Goal: Information Seeking & Learning: Check status

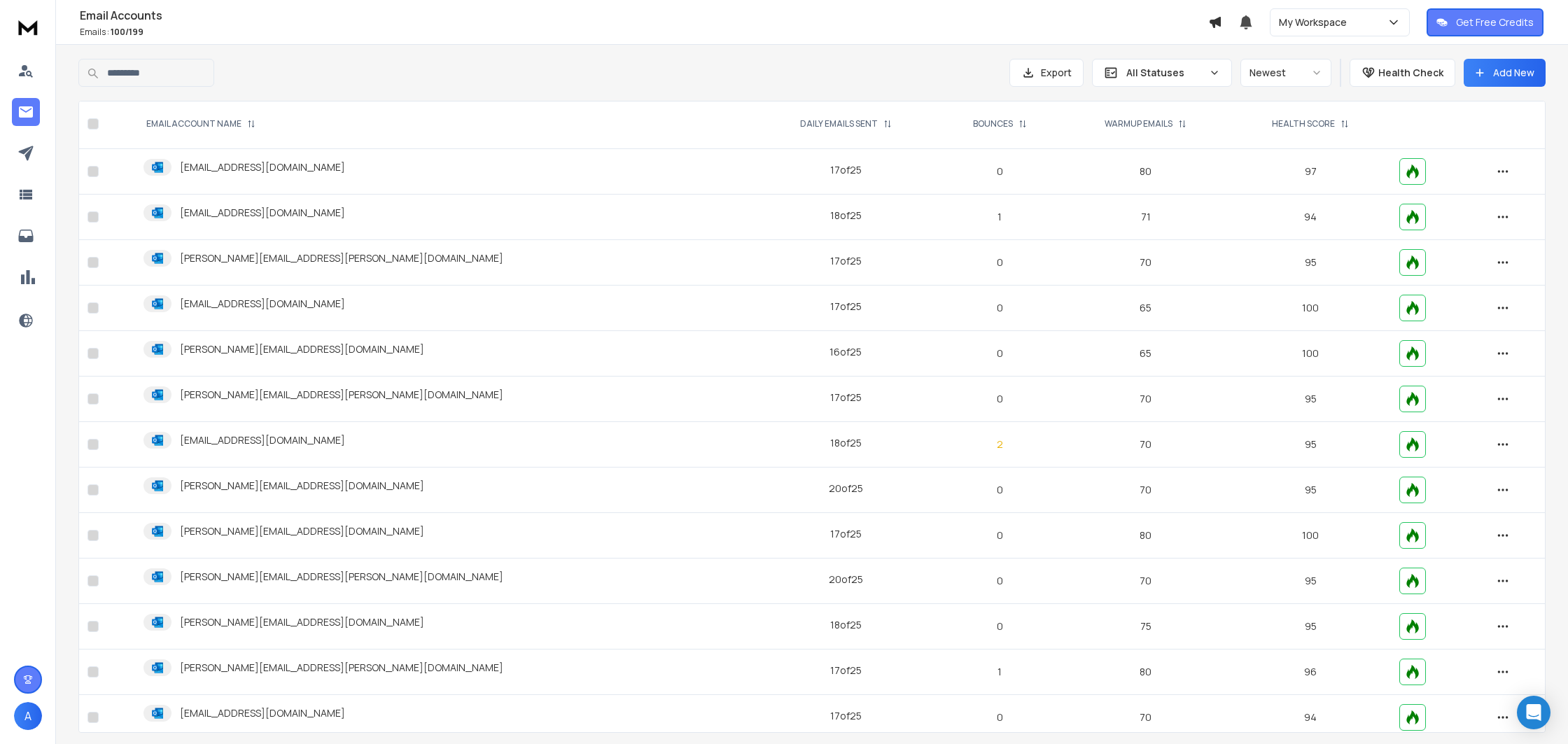
scroll to position [3880, 0]
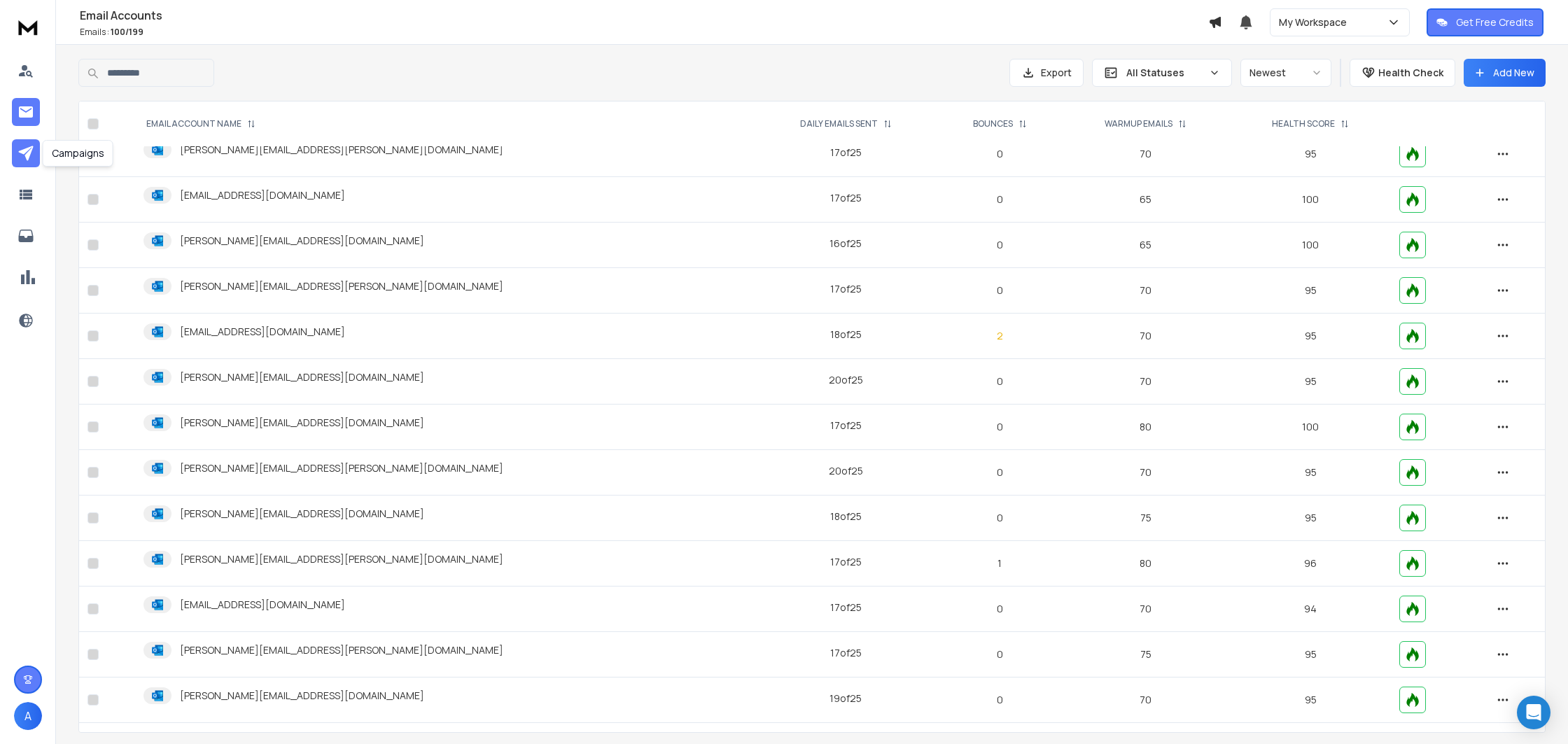
click at [36, 159] on link at bounding box center [26, 153] width 28 height 28
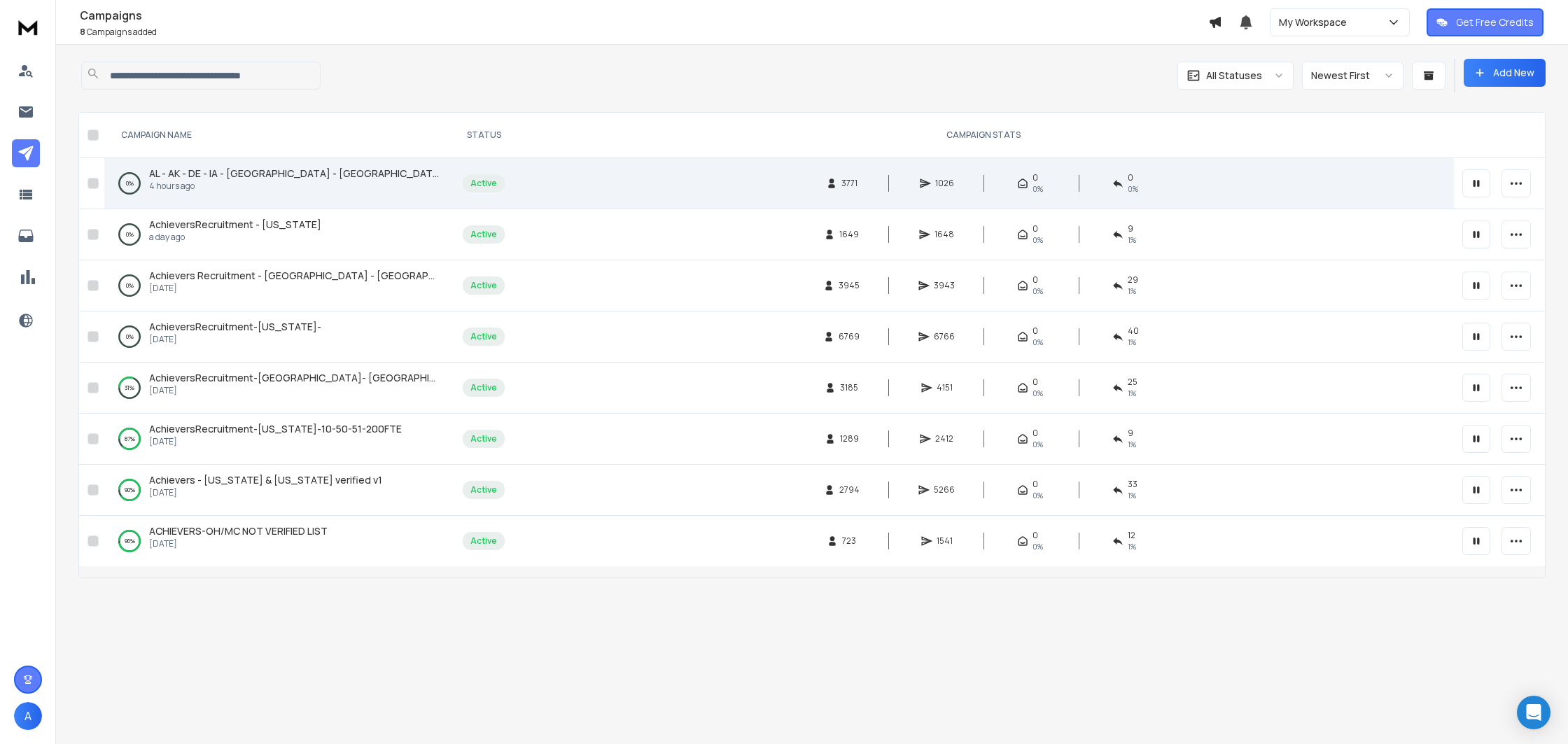
click at [306, 205] on td "0 % AL - AK - DE - IA - KY - LA - ME- NH - VT - Achievers Recruitment 4 hours a…" at bounding box center [279, 184] width 350 height 51
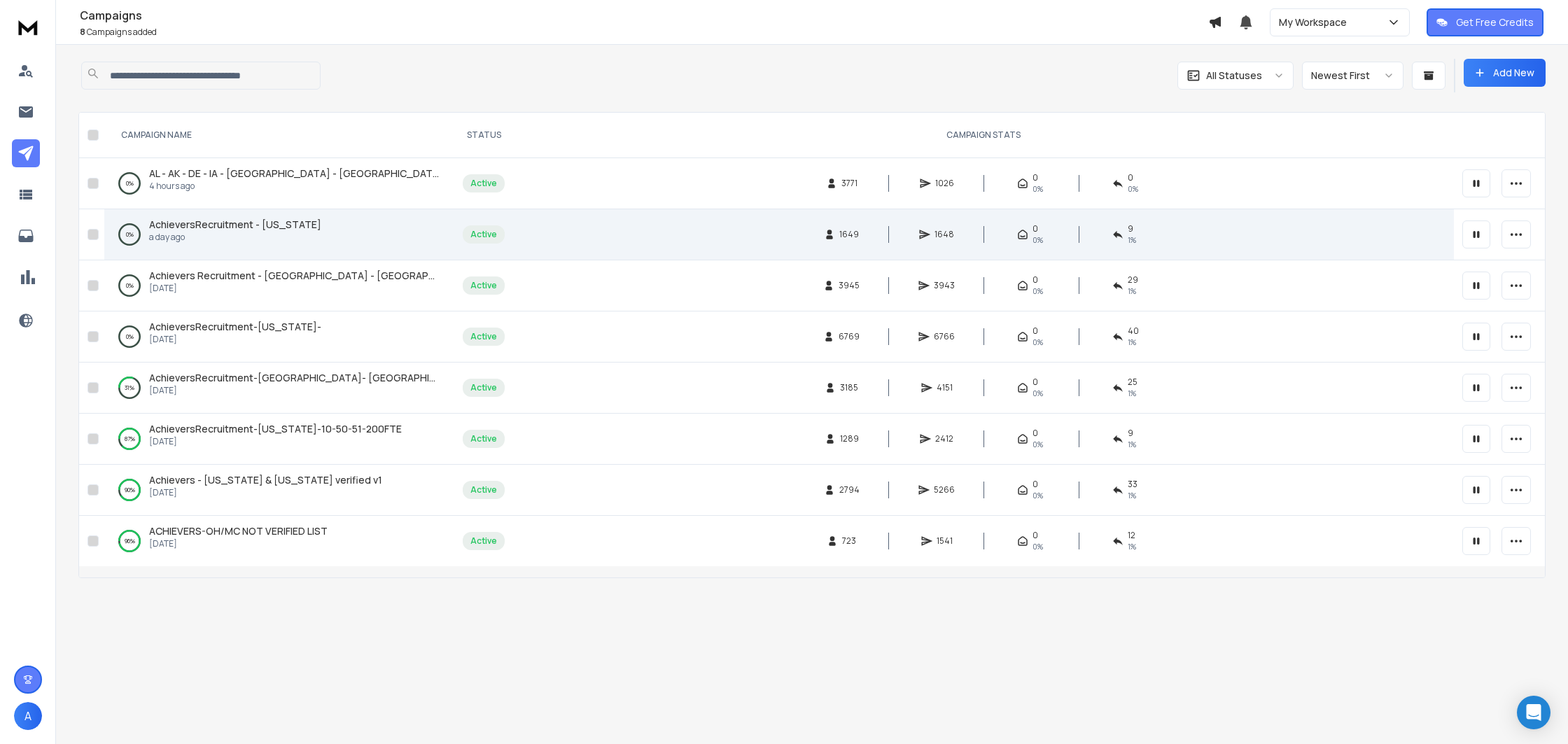
click at [363, 238] on div "0 % AchieversRecruitment - Pennsylvania a day ago" at bounding box center [279, 234] width 322 height 34
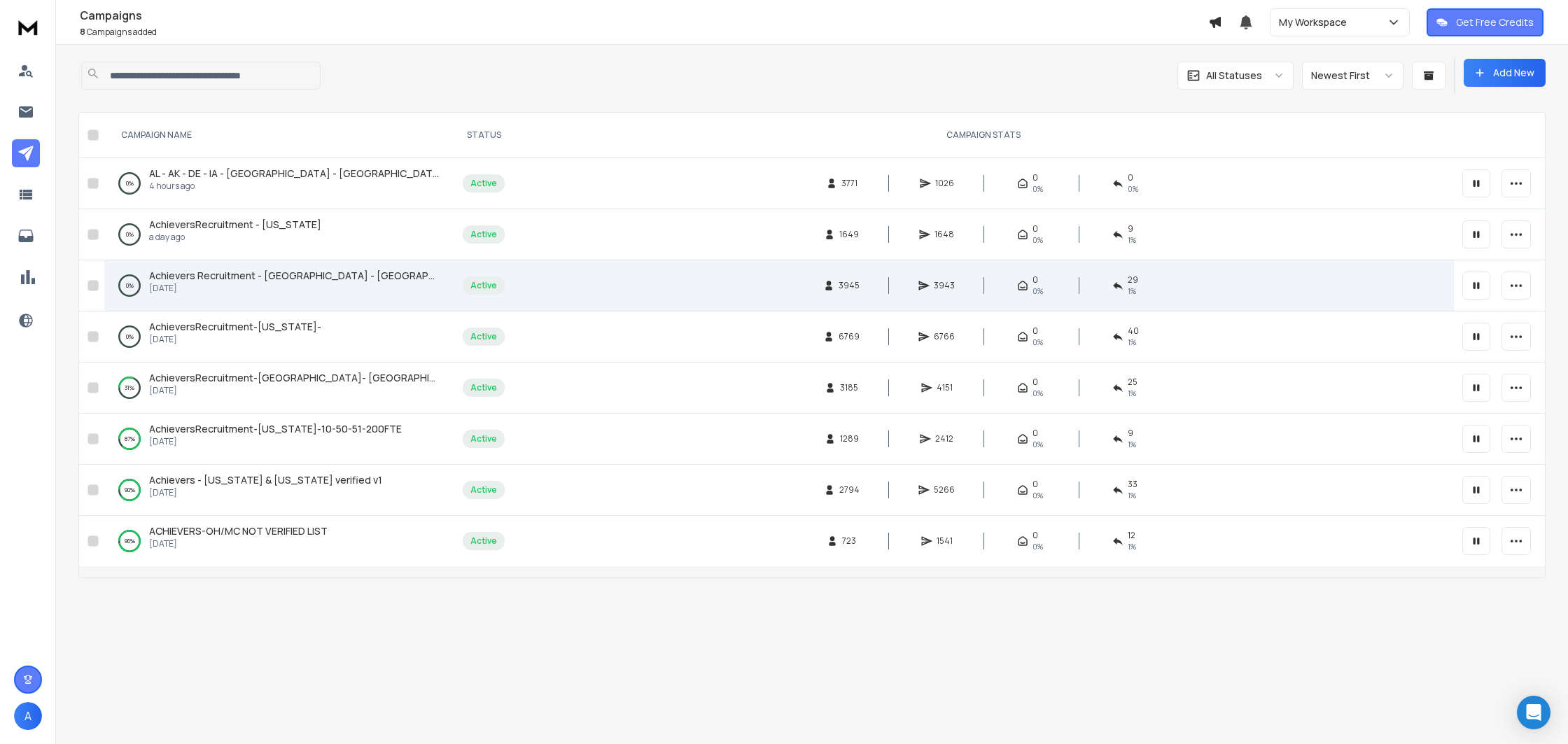
click at [395, 292] on div "0 % Achievers Recruitment - WA - OR - MN - RI 2 days ago" at bounding box center [279, 285] width 322 height 34
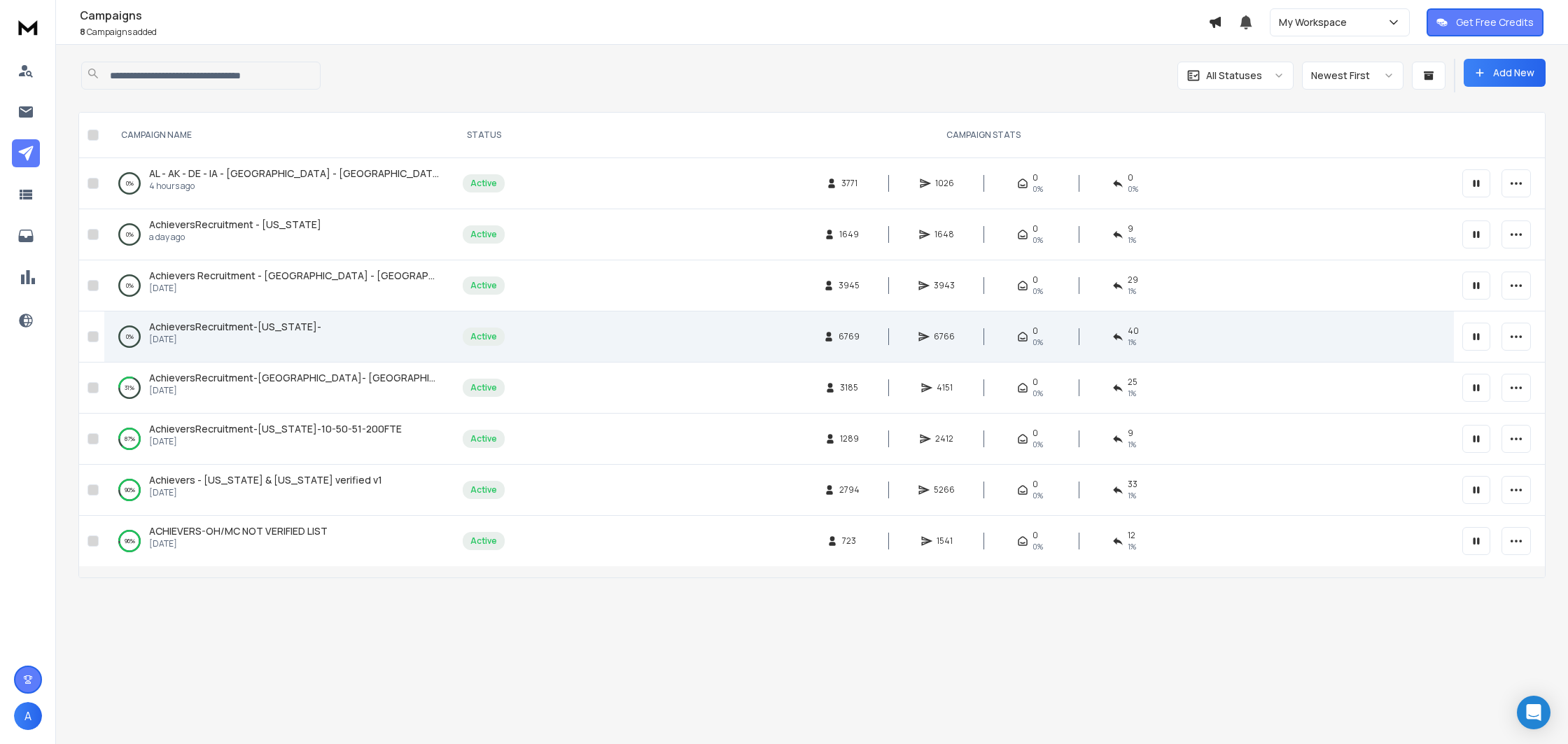
click at [612, 353] on td "6769 6766 0 0% 40 1 %" at bounding box center [983, 337] width 941 height 51
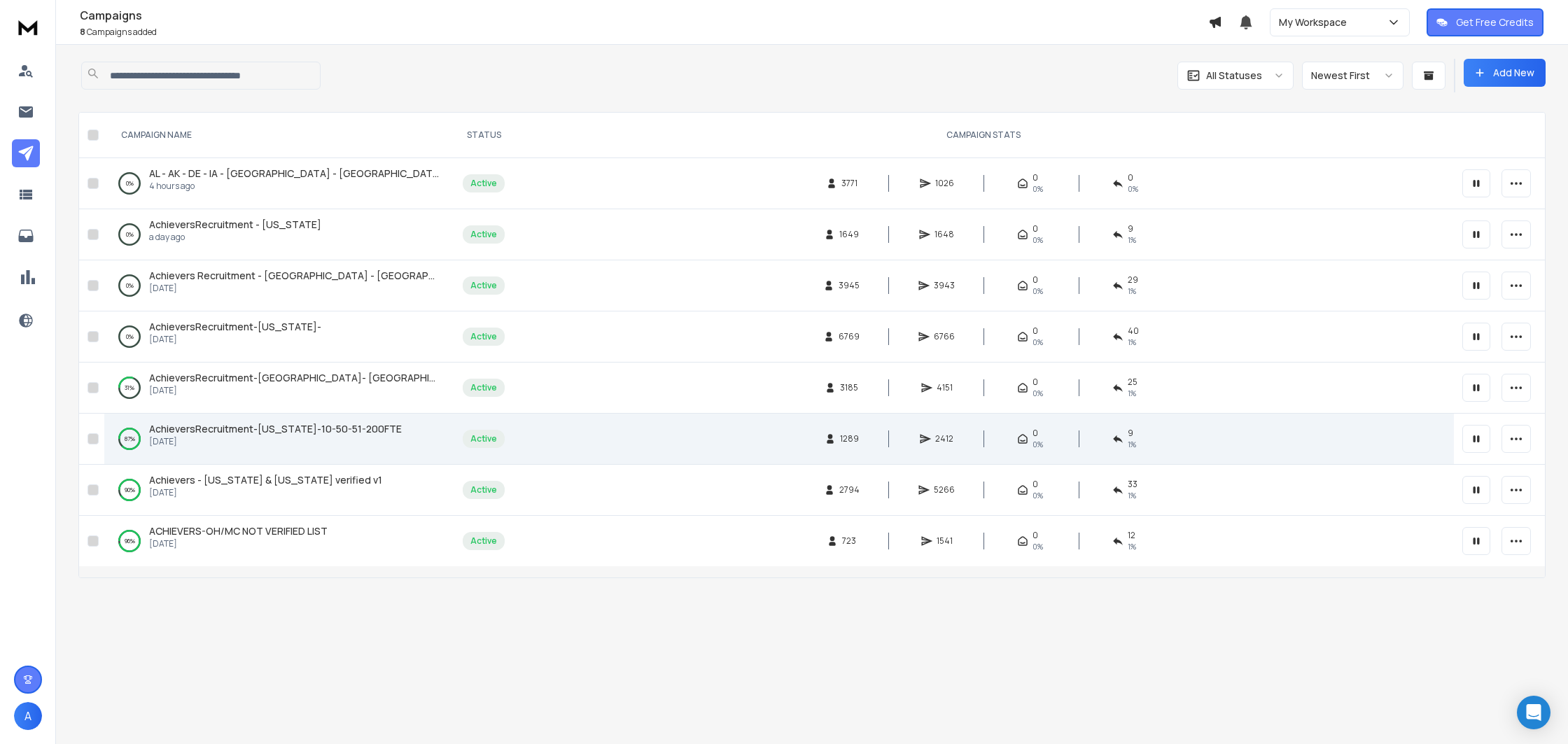
scroll to position [1, 0]
click at [789, 447] on div "1289 2412 0 0% 9 1 %" at bounding box center [983, 437] width 924 height 22
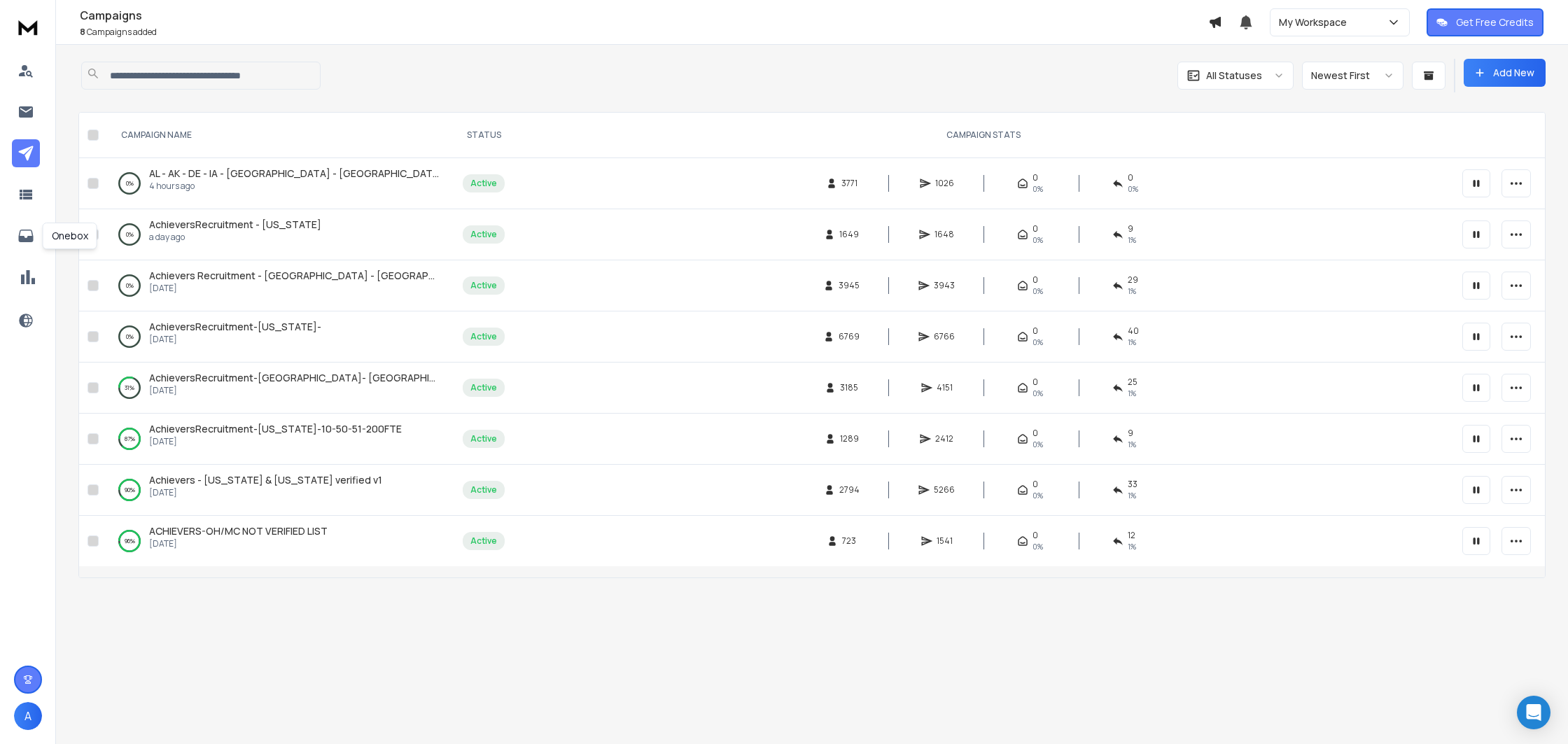
click at [6, 255] on div "A" at bounding box center [28, 372] width 56 height 744
click at [21, 243] on icon at bounding box center [26, 236] width 17 height 17
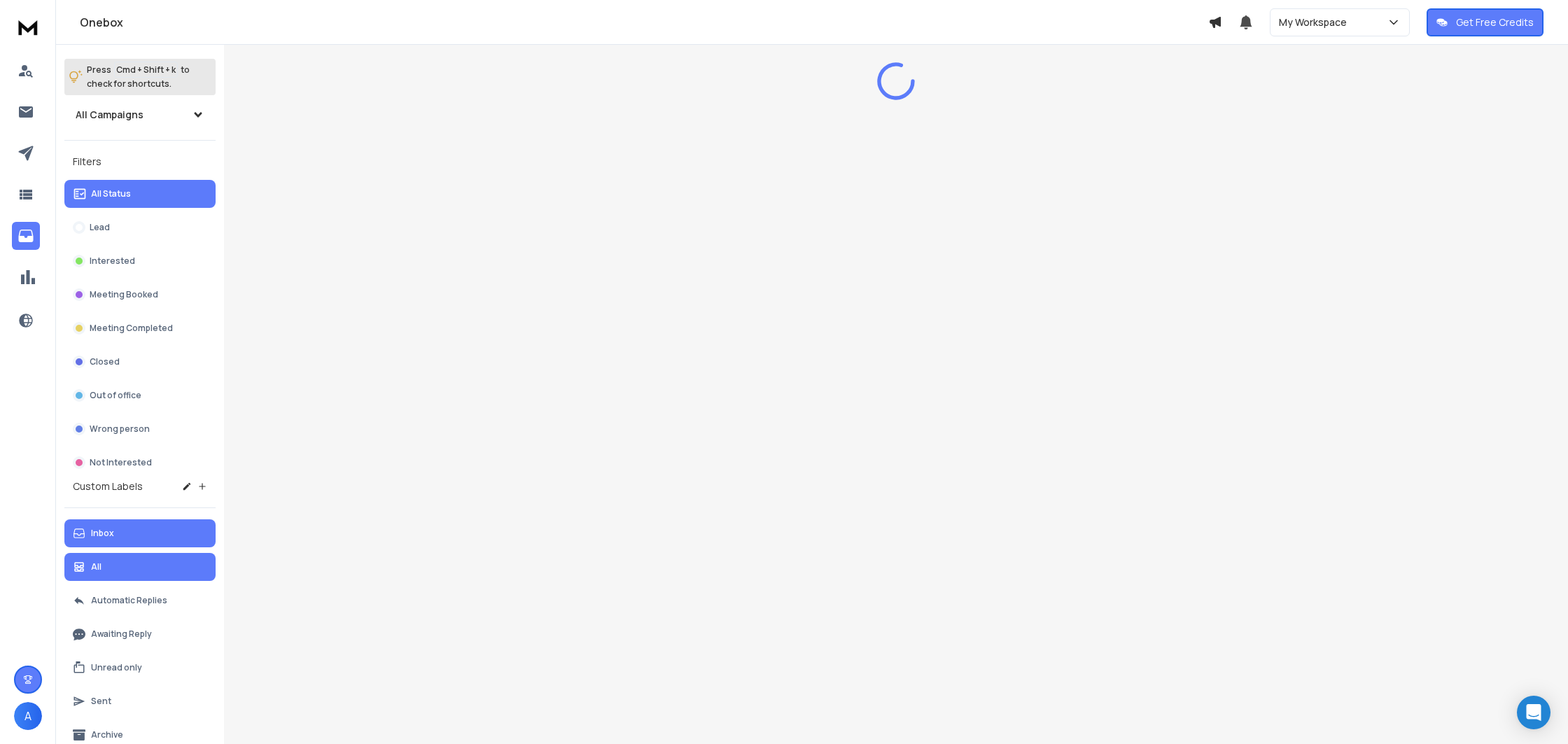
click at [136, 569] on button "All" at bounding box center [140, 566] width 151 height 28
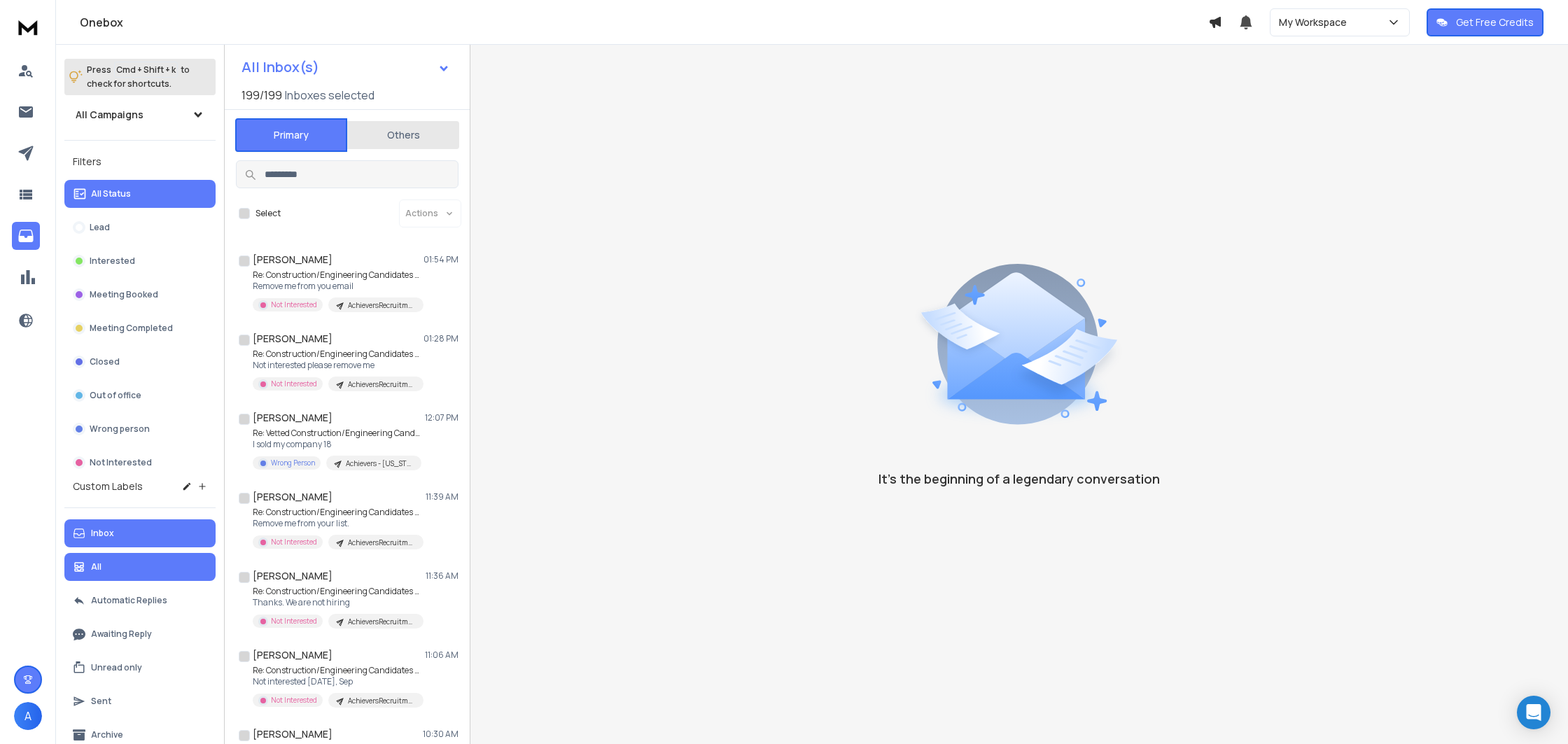
click at [153, 560] on button "All" at bounding box center [140, 566] width 151 height 28
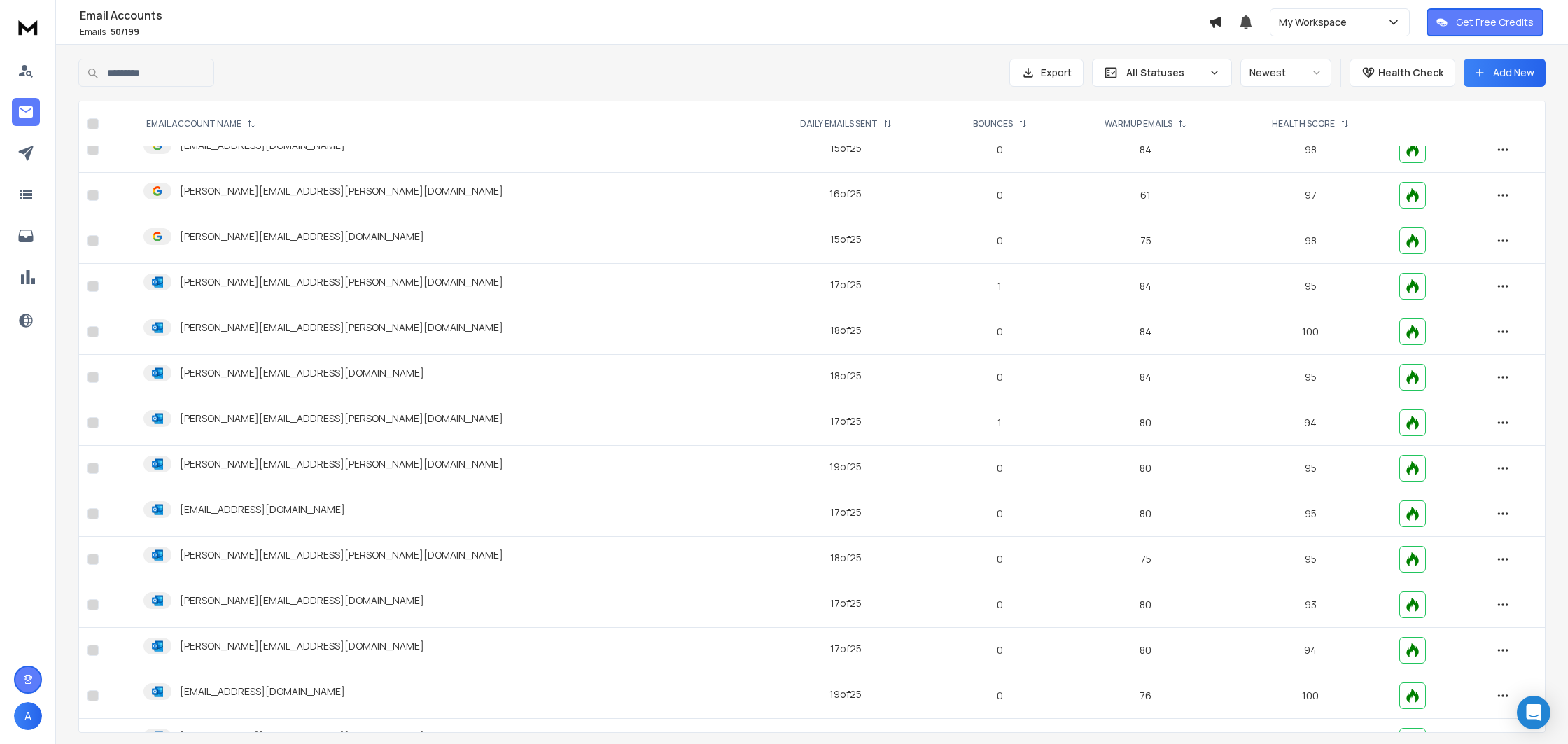
scroll to position [1687, 0]
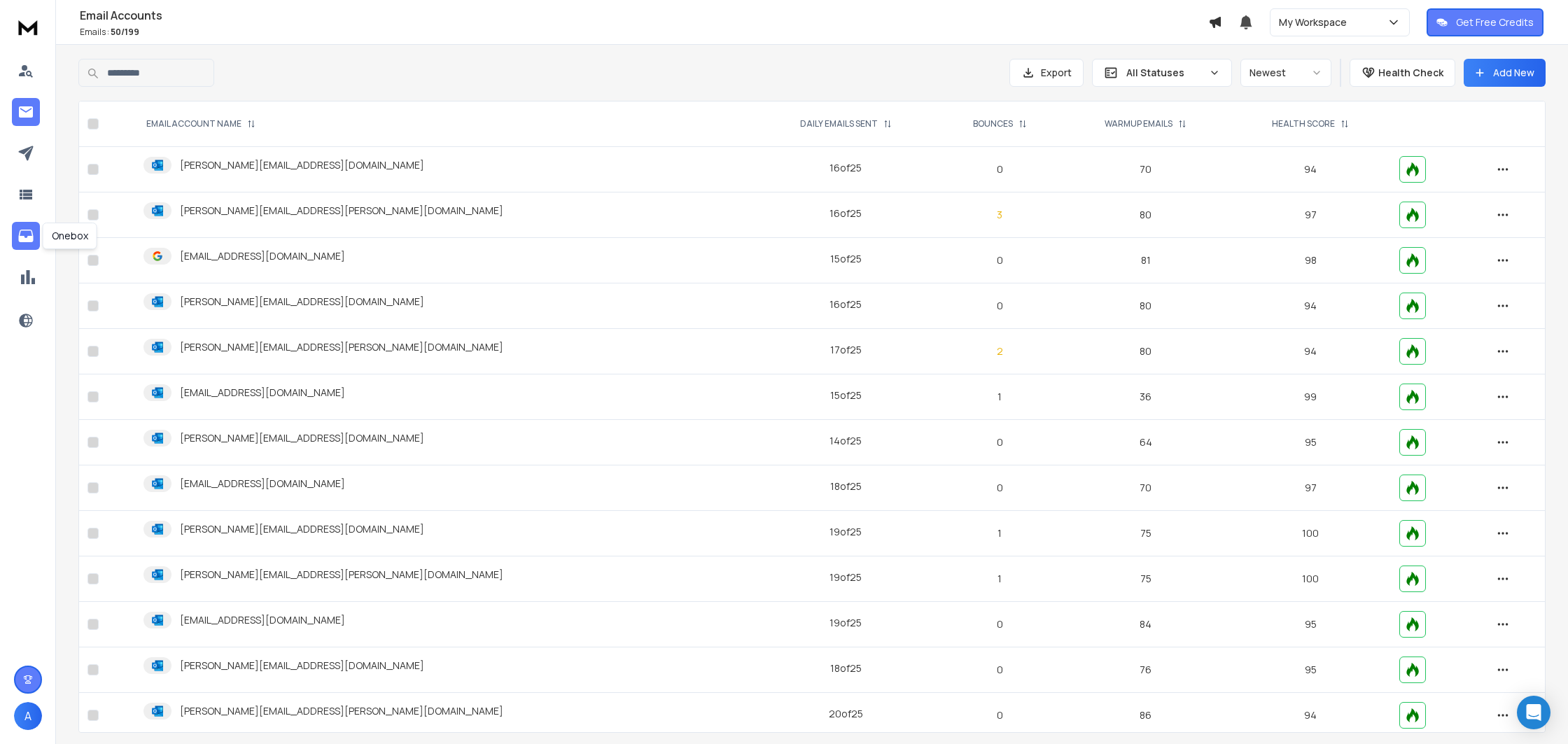
click at [28, 239] on icon at bounding box center [25, 236] width 15 height 13
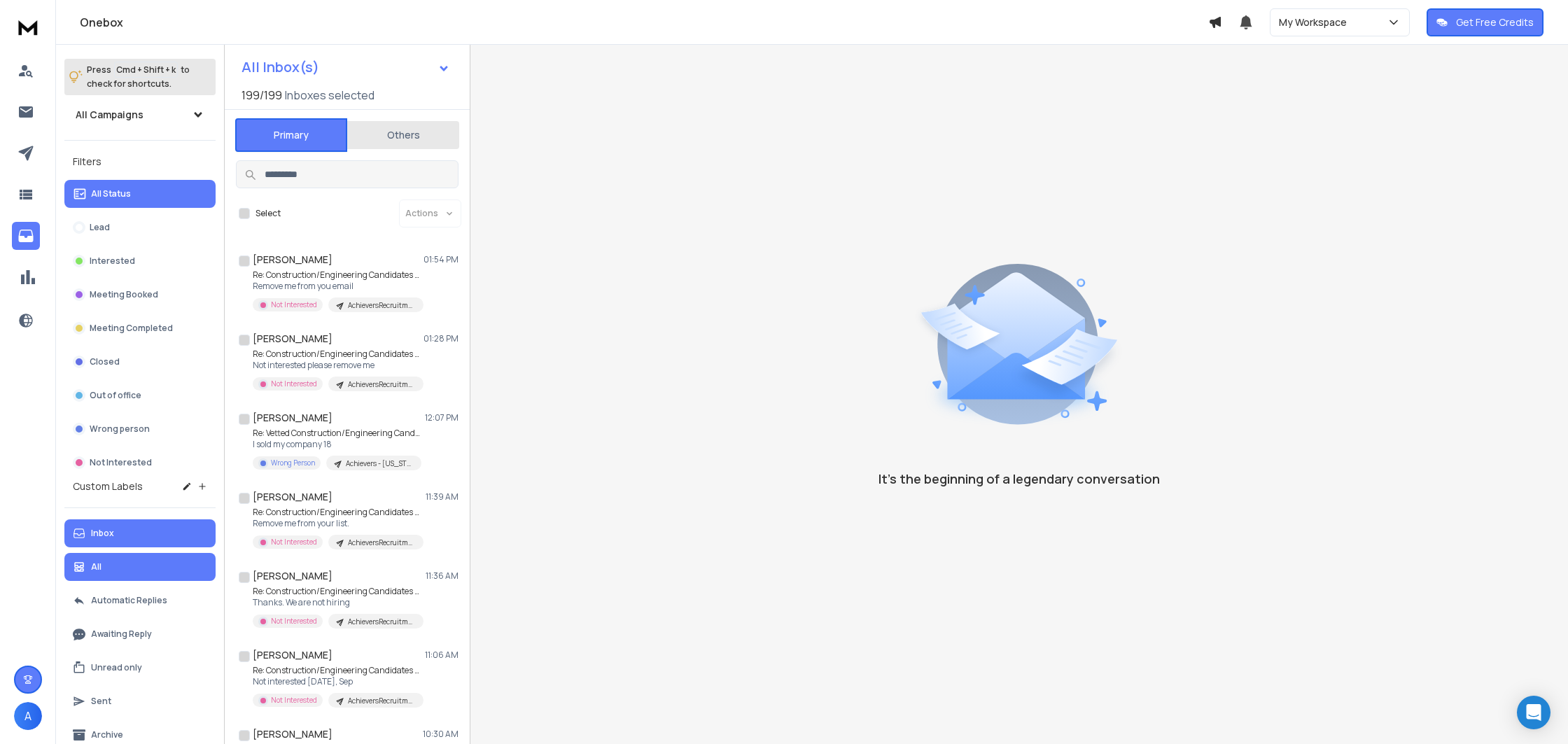
click at [108, 563] on button "All" at bounding box center [140, 566] width 151 height 28
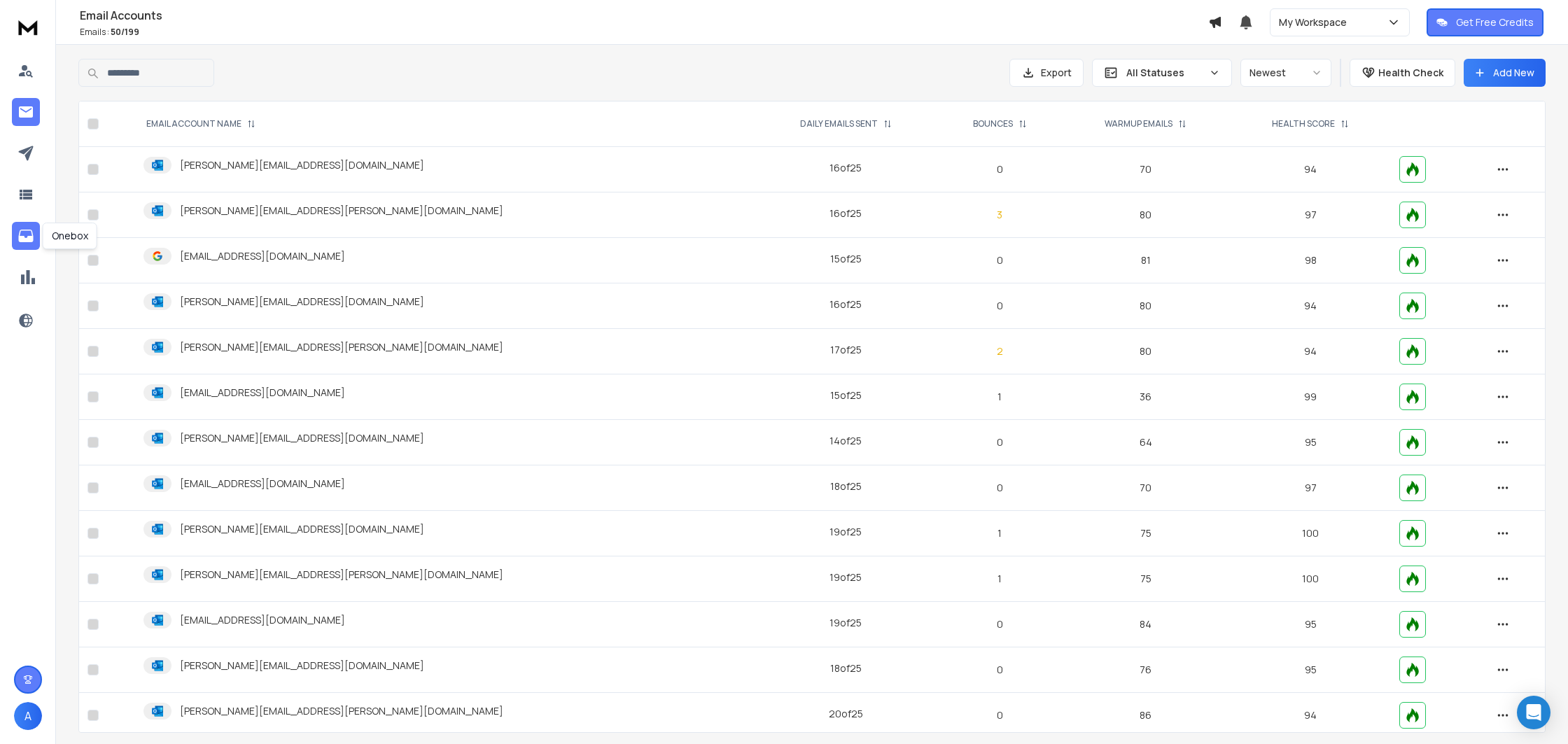
click at [34, 247] on link at bounding box center [26, 235] width 28 height 28
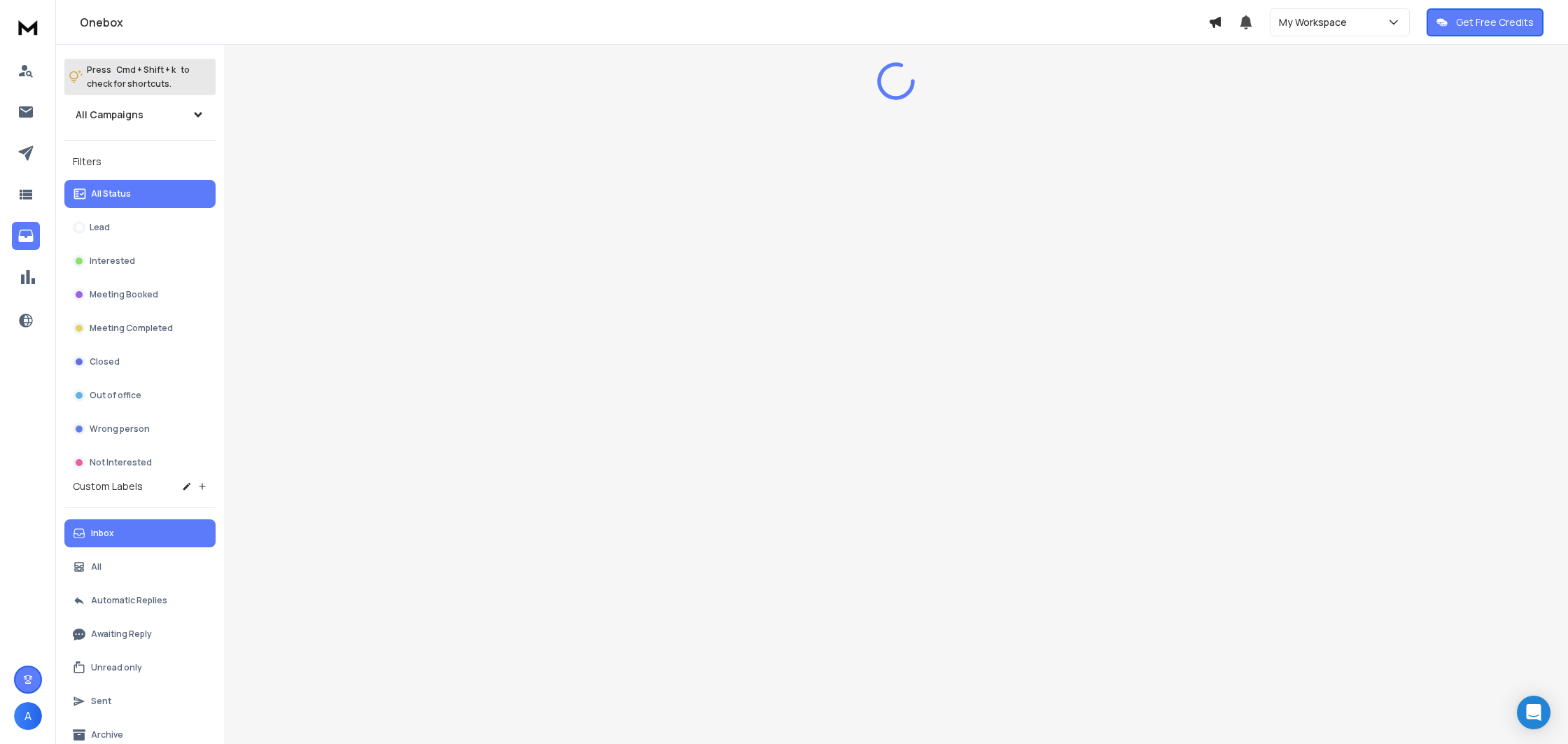
scroll to position [27, 0]
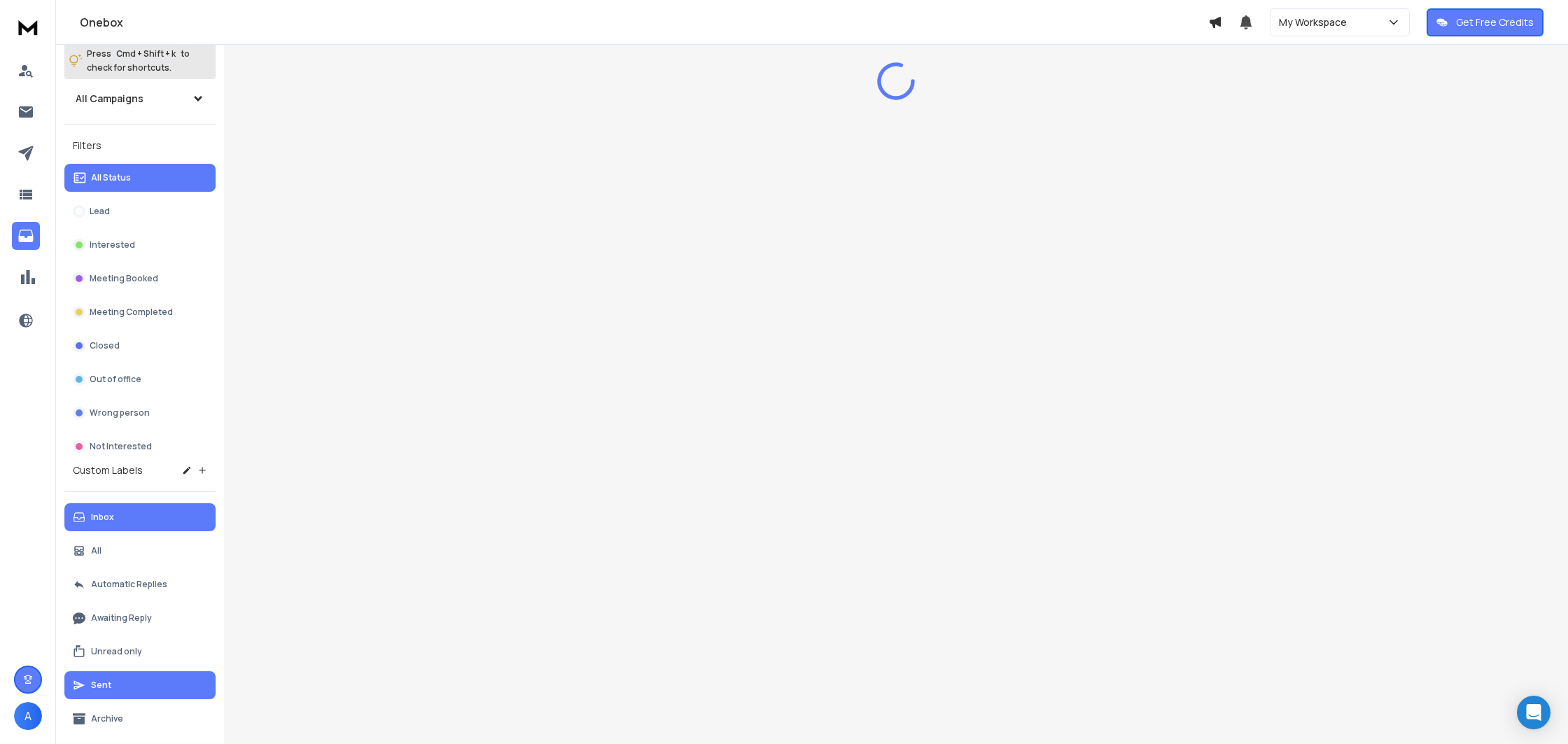
click at [133, 671] on button "Sent" at bounding box center [140, 685] width 151 height 28
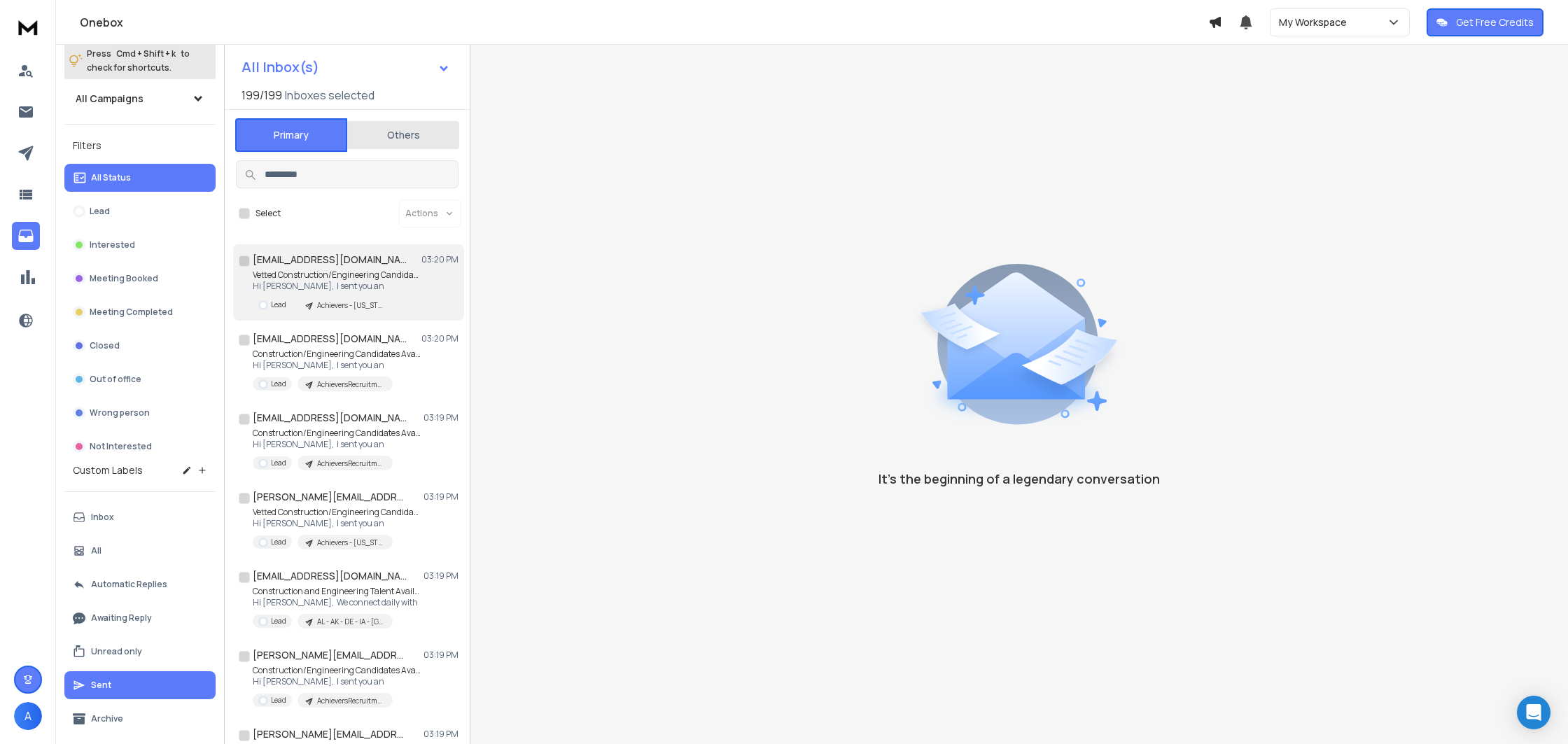
click at [402, 257] on h1 "[EMAIL_ADDRESS][DOMAIN_NAME]" at bounding box center [330, 260] width 154 height 14
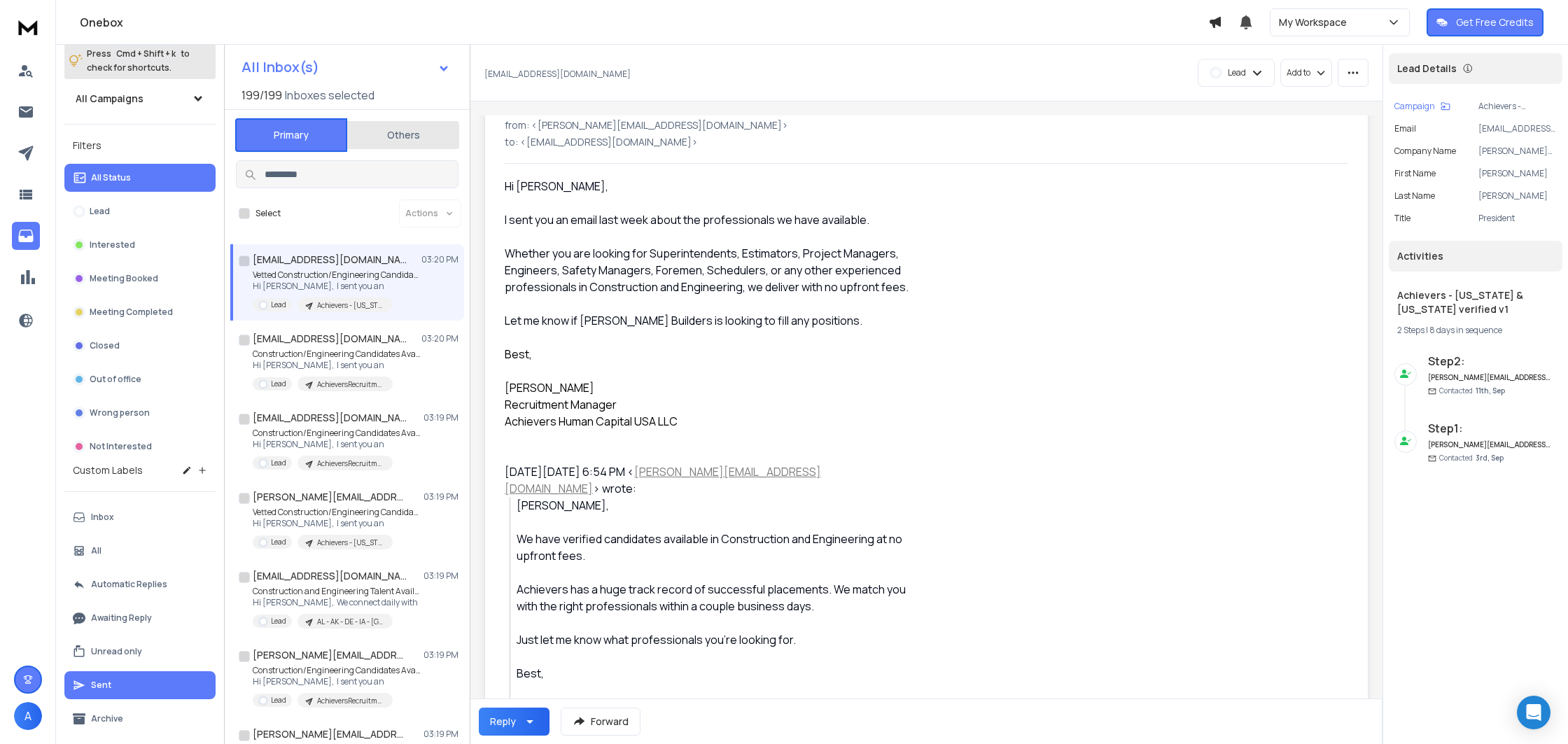
scroll to position [255, 0]
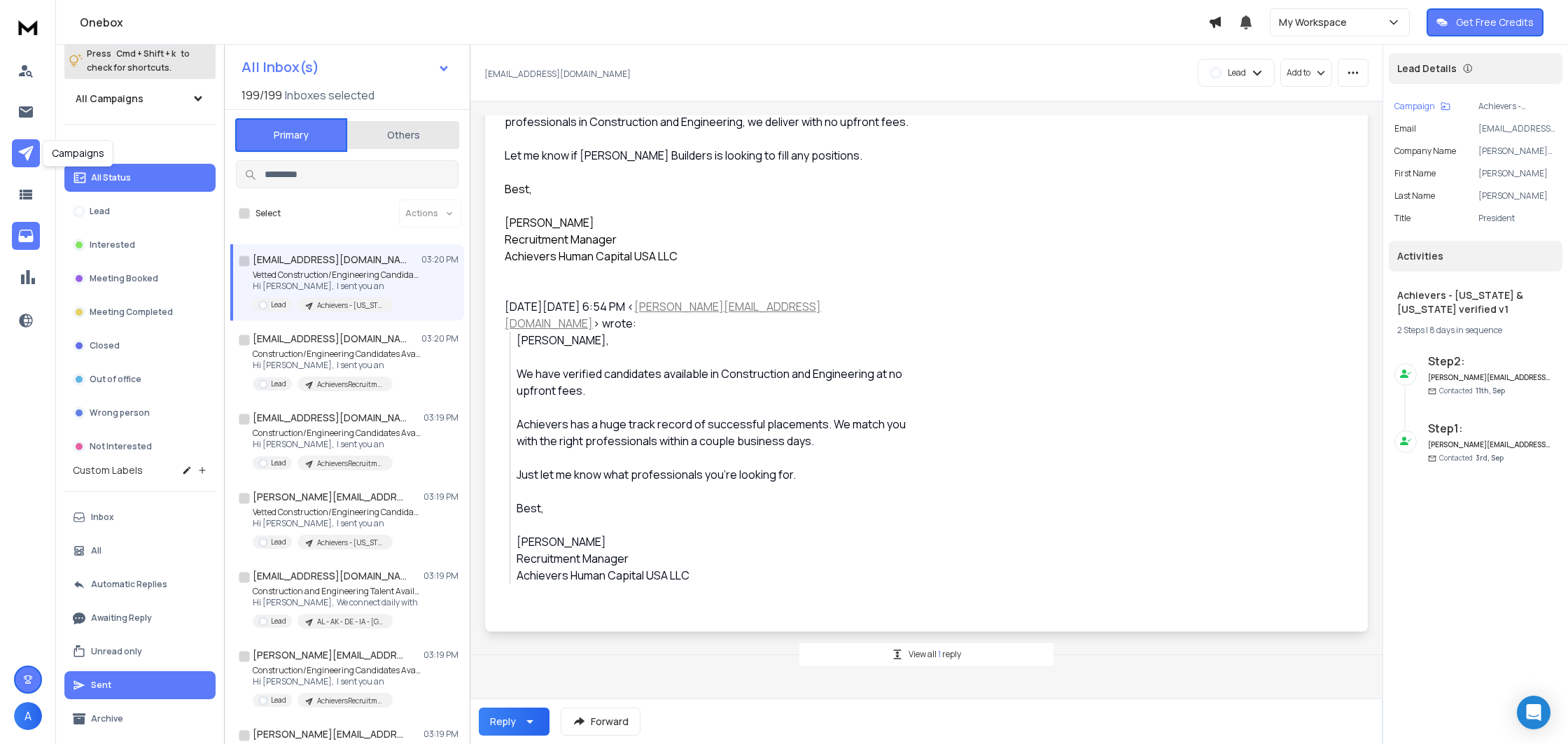
click at [26, 147] on icon at bounding box center [26, 153] width 17 height 17
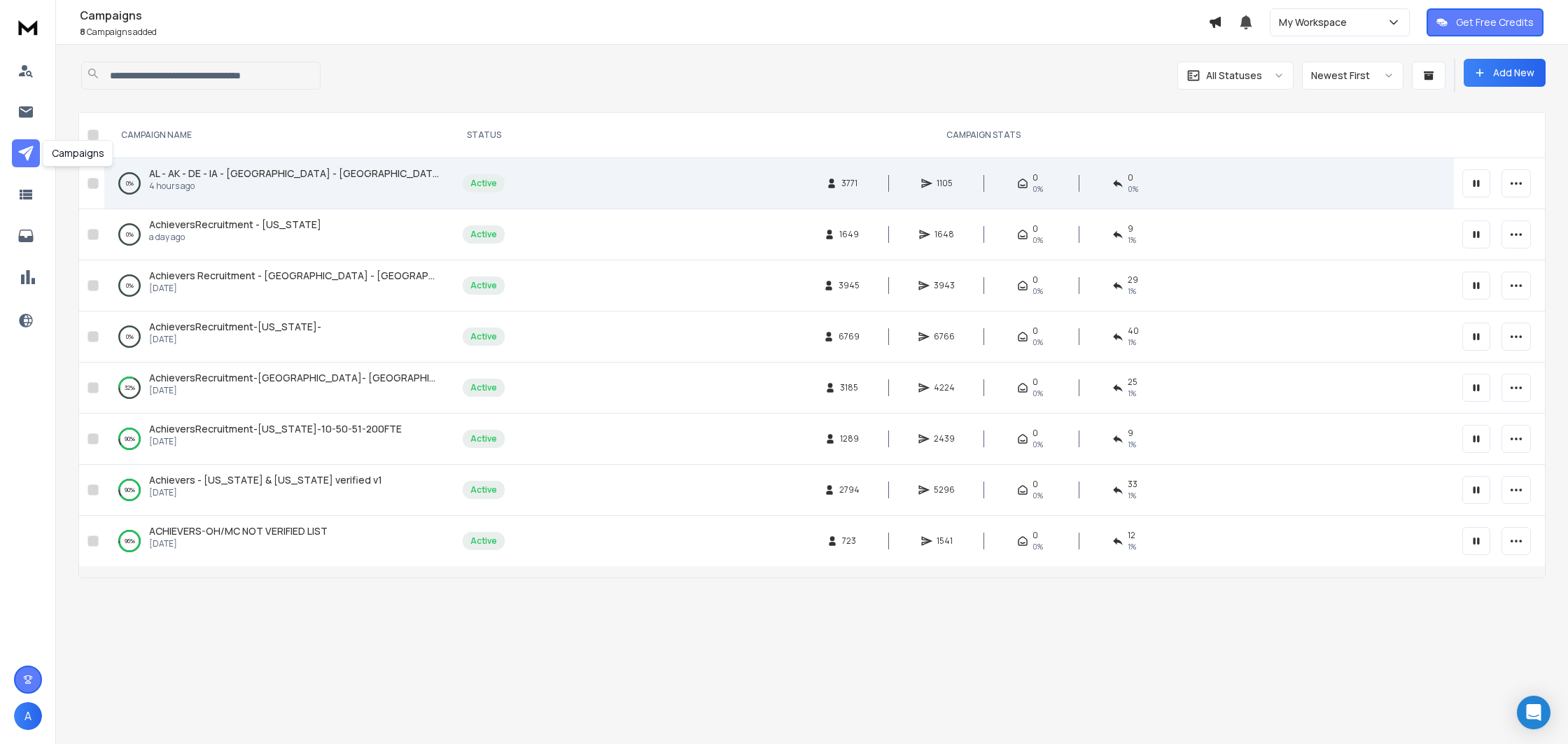
click at [345, 172] on span "AL - AK - DE - IA - [GEOGRAPHIC_DATA] - [GEOGRAPHIC_DATA] - ME- [GEOGRAPHIC_DAT…" at bounding box center [476, 173] width 654 height 14
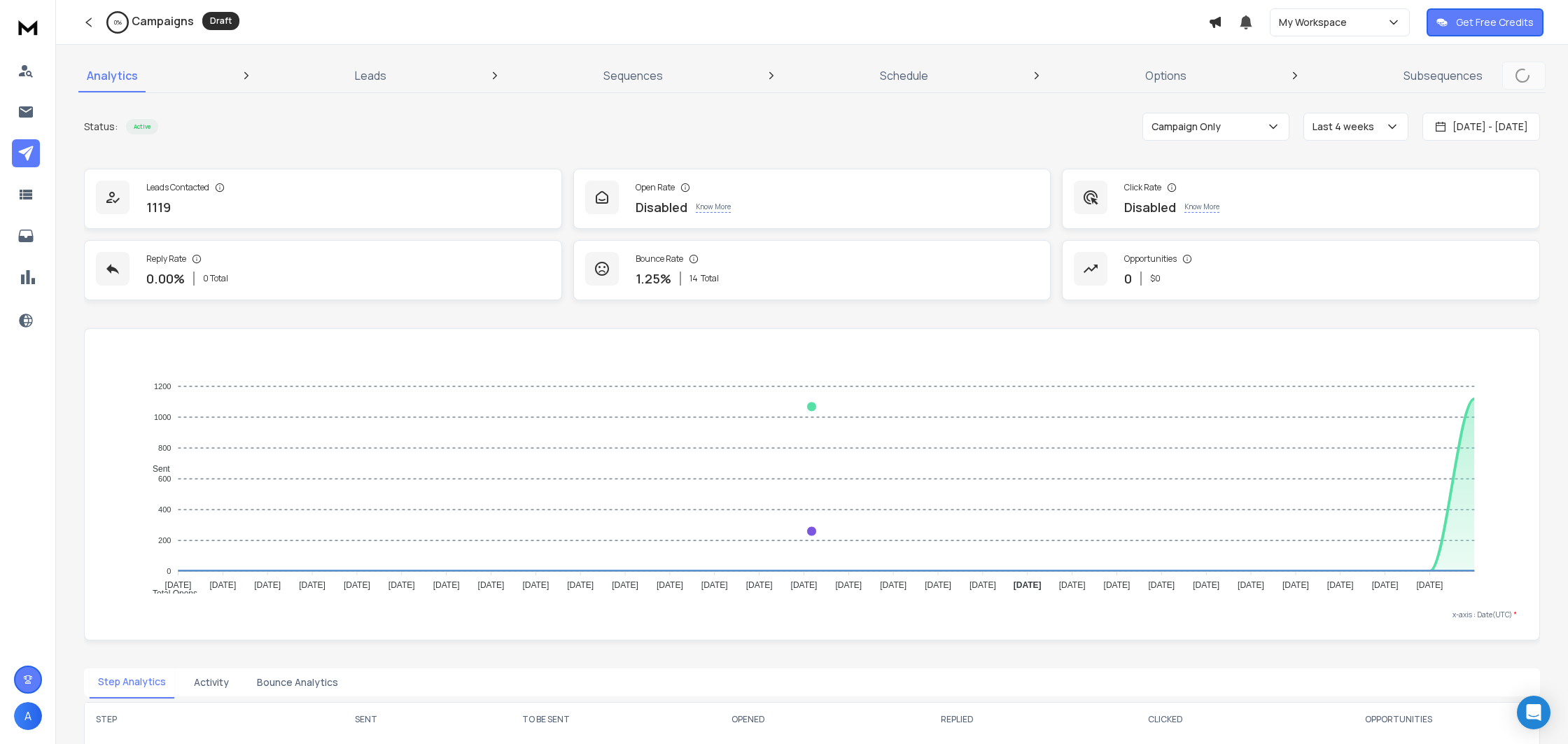
scroll to position [1, 0]
